Goal: Navigation & Orientation: Find specific page/section

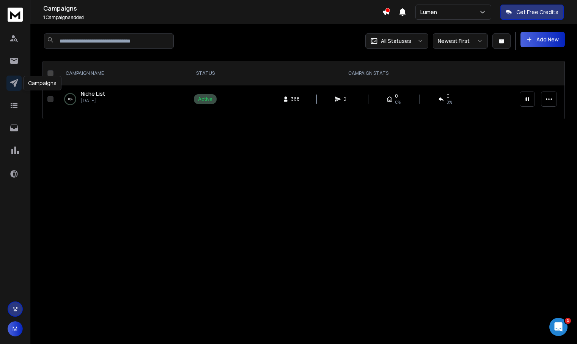
click at [124, 99] on div "0 % Niche List 11 days ago" at bounding box center [123, 99] width 118 height 18
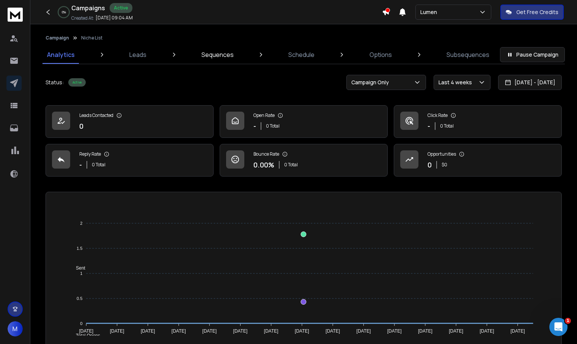
click at [217, 55] on p "Sequences" at bounding box center [217, 54] width 32 height 9
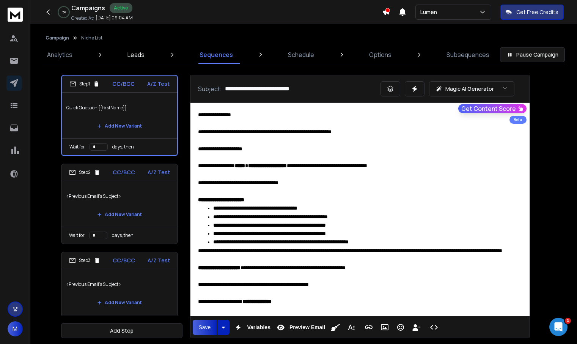
click at [134, 56] on p "Leads" at bounding box center [135, 54] width 17 height 9
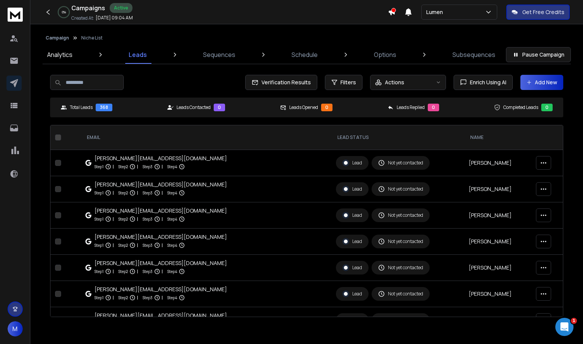
click at [63, 56] on p "Analytics" at bounding box center [59, 54] width 25 height 9
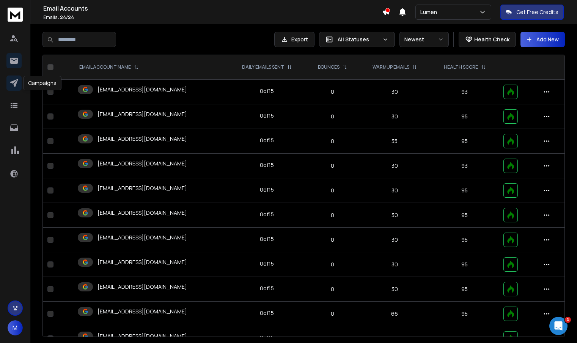
click at [15, 79] on icon at bounding box center [13, 83] width 9 height 9
